Goal: Navigation & Orientation: Find specific page/section

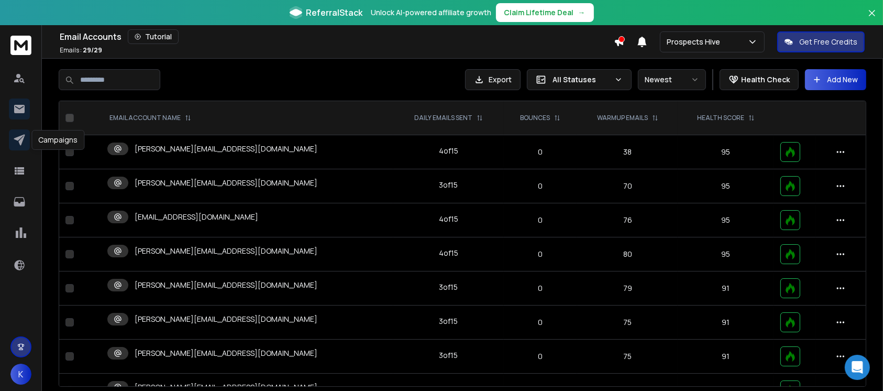
click at [23, 136] on icon at bounding box center [19, 140] width 11 height 11
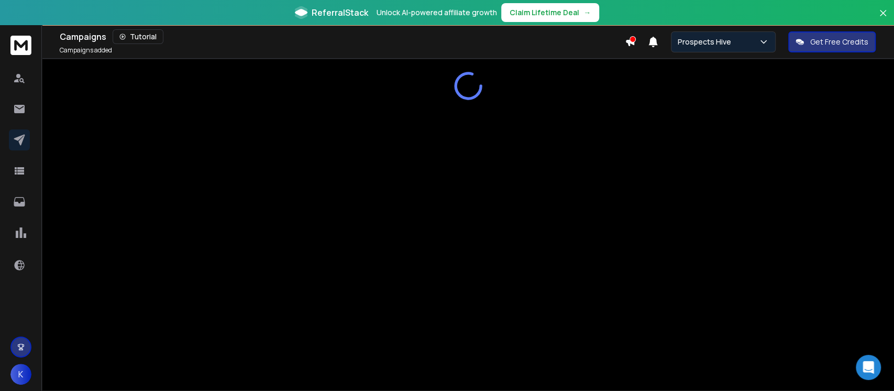
click at [710, 42] on p "Prospects Hive" at bounding box center [707, 42] width 58 height 10
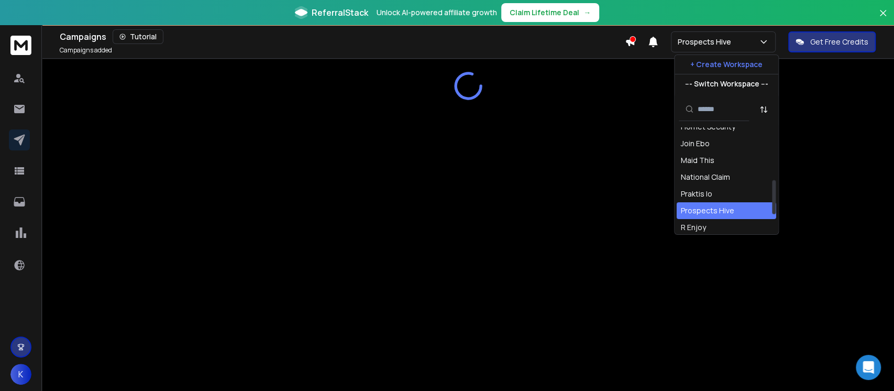
scroll to position [144, 0]
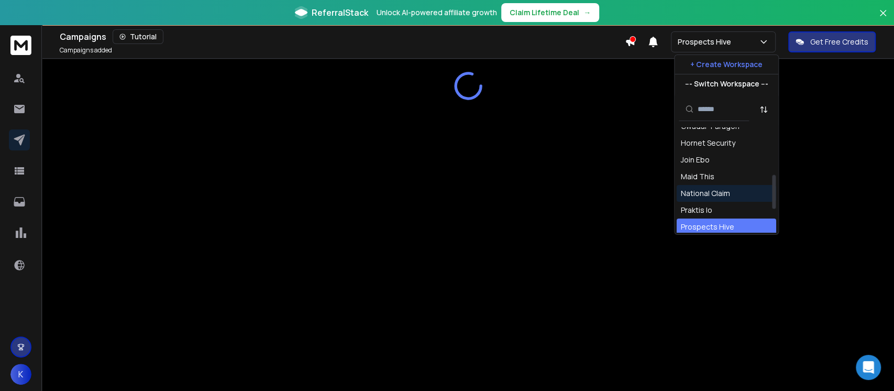
click at [722, 195] on div "National Claim" at bounding box center [705, 193] width 49 height 10
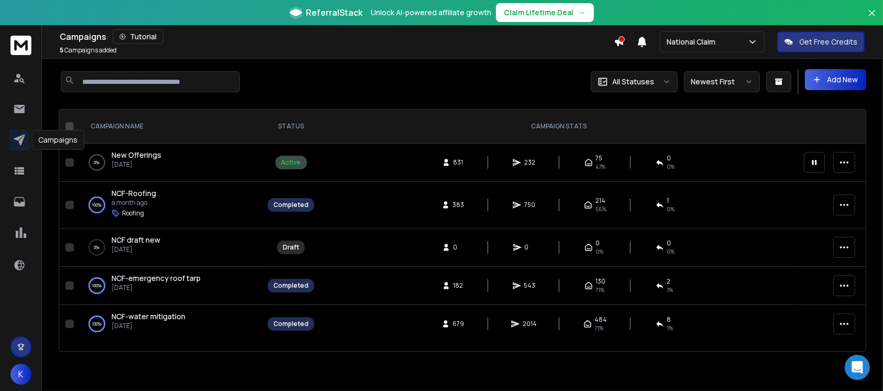
click at [13, 145] on icon at bounding box center [19, 140] width 13 height 13
click at [13, 113] on icon at bounding box center [19, 109] width 13 height 13
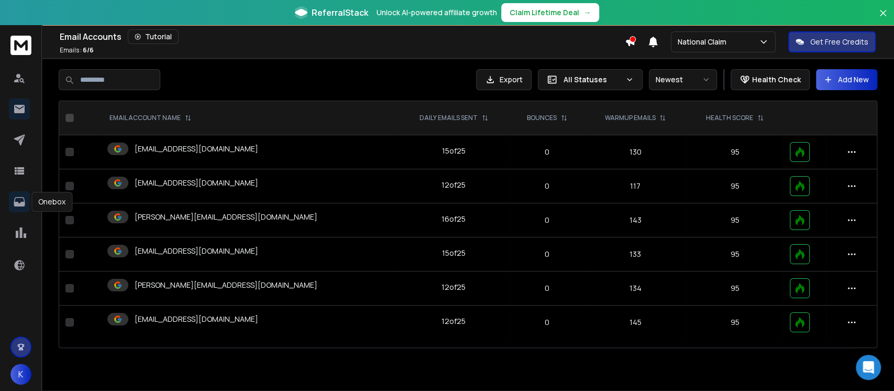
click at [13, 206] on icon at bounding box center [19, 201] width 13 height 13
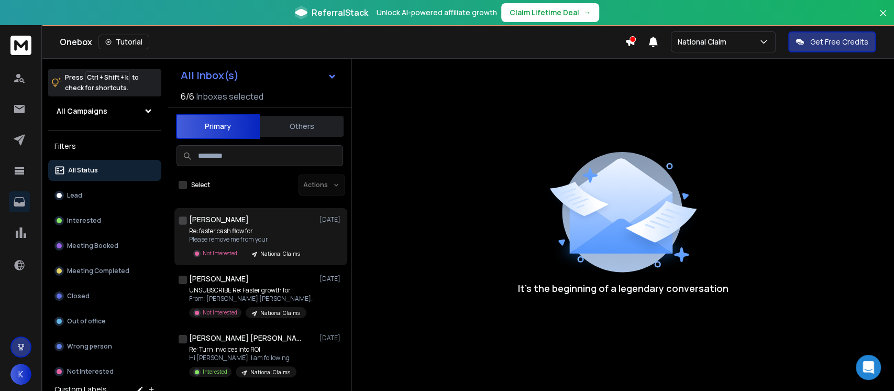
click at [321, 239] on div "Re: faster cash flow for Please remove me from your Not Interested National Cla…" at bounding box center [266, 243] width 154 height 32
